Goal: Task Accomplishment & Management: Use online tool/utility

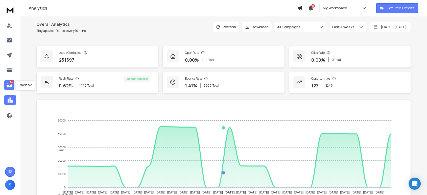
click at [4, 88] on link "54" at bounding box center [9, 85] width 10 height 10
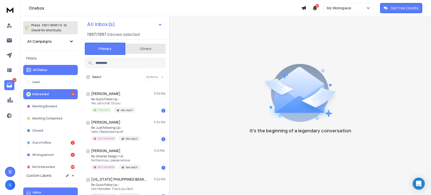
click at [55, 94] on button "Interested 10" at bounding box center [50, 94] width 55 height 10
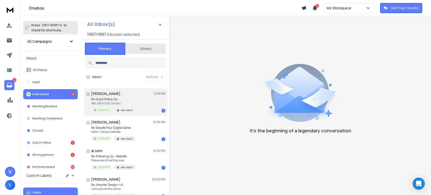
click at [107, 99] on p "Re: Quick Follow Up –" at bounding box center [113, 99] width 44 height 4
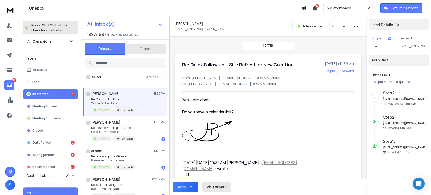
click at [213, 187] on button "Forward" at bounding box center [216, 187] width 29 height 10
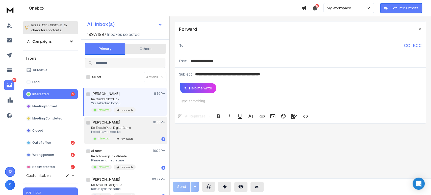
click at [122, 130] on p "Re: Elevate Your Digital Game" at bounding box center [113, 128] width 44 height 4
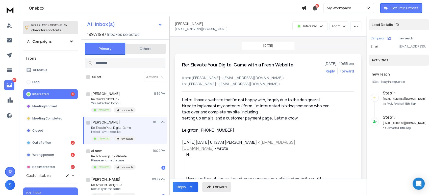
click at [222, 185] on button "Forward" at bounding box center [216, 187] width 29 height 10
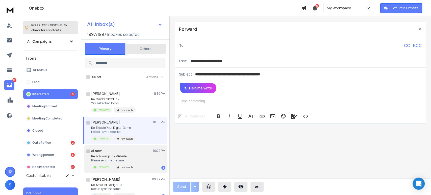
click at [115, 155] on p "Re: Following Up – Website" at bounding box center [113, 156] width 44 height 4
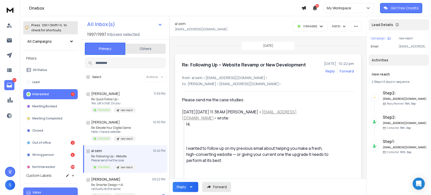
click at [208, 189] on icon at bounding box center [209, 187] width 5 height 5
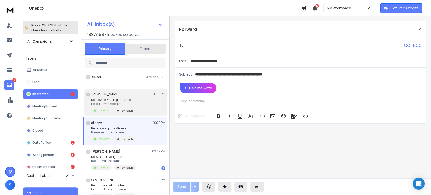
scroll to position [56, 0]
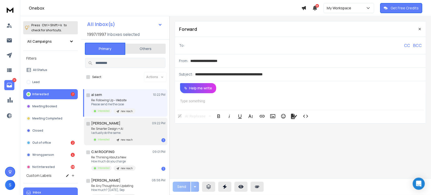
click at [134, 125] on div "[PERSON_NAME] 09:22 PM" at bounding box center [128, 123] width 74 height 5
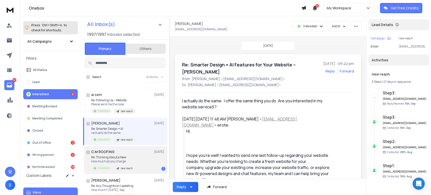
click at [135, 159] on p "Re: Thinking About a New" at bounding box center [113, 157] width 44 height 4
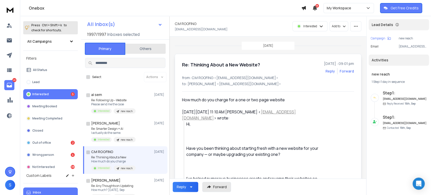
click at [219, 186] on button "Forward" at bounding box center [216, 187] width 29 height 10
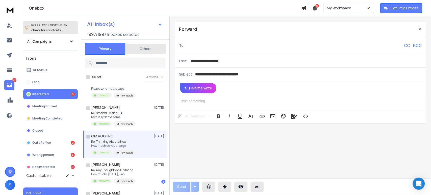
scroll to position [112, 0]
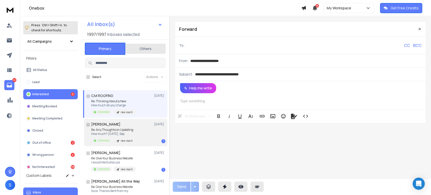
click at [135, 127] on div "[PERSON_NAME] [DATE] Re: Any Thoughts on Updating How much? [DATE], Sep Interes…" at bounding box center [128, 132] width 74 height 21
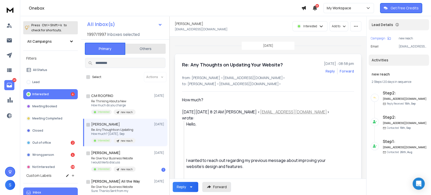
click at [217, 185] on button "Forward" at bounding box center [216, 187] width 29 height 10
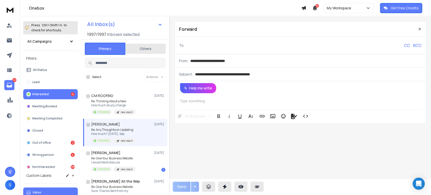
scroll to position [140, 0]
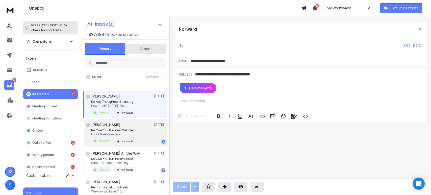
click at [124, 131] on p "Re: Give Your Business Website" at bounding box center [113, 130] width 44 height 4
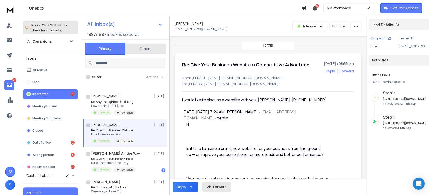
click at [214, 184] on button "Forward" at bounding box center [216, 187] width 29 height 10
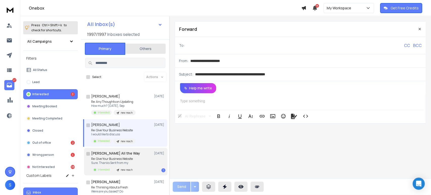
click at [139, 164] on div "Re: Give Your Business Website Sure. Thanks Sent from my Interested new reach 1" at bounding box center [128, 164] width 74 height 15
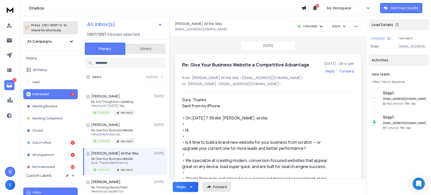
click at [224, 188] on button "Forward" at bounding box center [216, 187] width 29 height 10
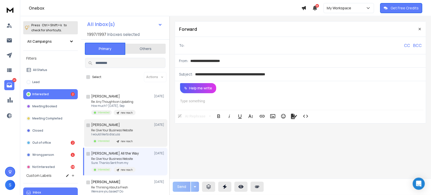
scroll to position [196, 0]
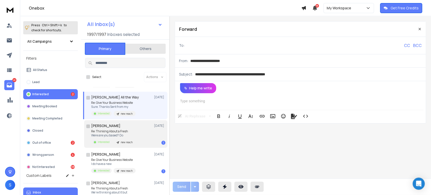
click at [133, 132] on p "Re: Thinking About a Fresh" at bounding box center [113, 131] width 44 height 4
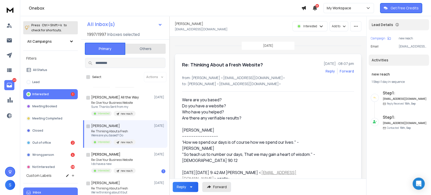
click at [217, 186] on button "Forward" at bounding box center [216, 187] width 29 height 10
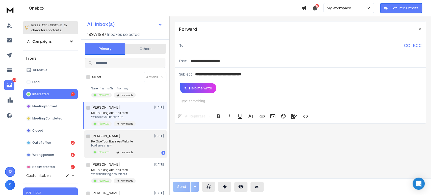
scroll to position [224, 0]
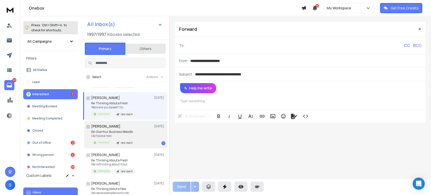
click at [136, 131] on div "Re: Give Your Business Website I do have a new Interested new reach 1" at bounding box center [128, 137] width 74 height 15
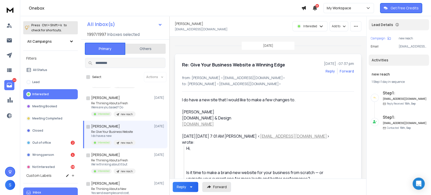
click at [224, 183] on button "Forward" at bounding box center [216, 187] width 29 height 10
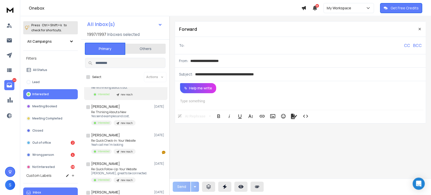
scroll to position [309, 0]
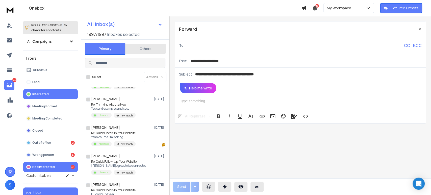
click at [42, 165] on button "Not Interested 38" at bounding box center [50, 167] width 55 height 10
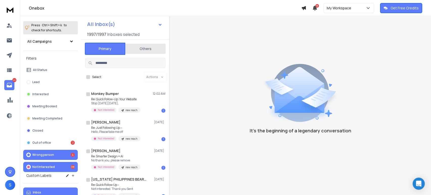
click at [46, 154] on p "Wrong person" at bounding box center [43, 155] width 22 height 4
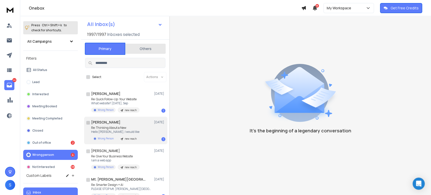
click at [131, 121] on div "[PERSON_NAME] [DATE]" at bounding box center [128, 122] width 74 height 5
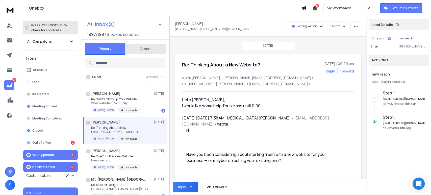
click at [40, 164] on button "Not Interested 38" at bounding box center [50, 167] width 55 height 10
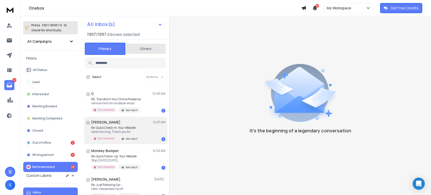
click at [146, 126] on div "Re: Quick Check-In: Your Website Good morning, Thank you for Not Interested new…" at bounding box center [128, 133] width 74 height 15
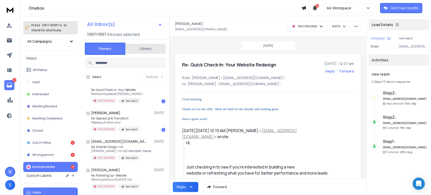
scroll to position [1151, 0]
